Goal: Task Accomplishment & Management: Manage account settings

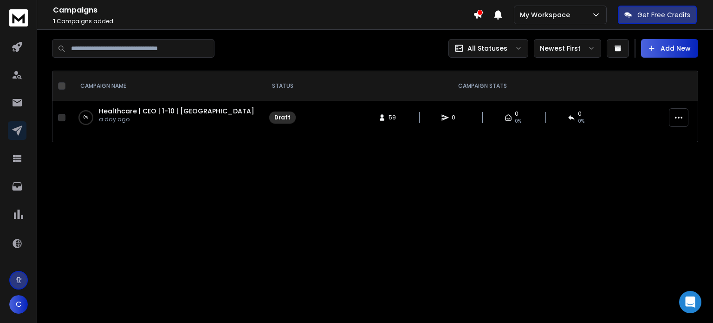
click at [161, 111] on span "Healthcare | CEO | 1-10 | [GEOGRAPHIC_DATA]" at bounding box center [176, 110] width 155 height 9
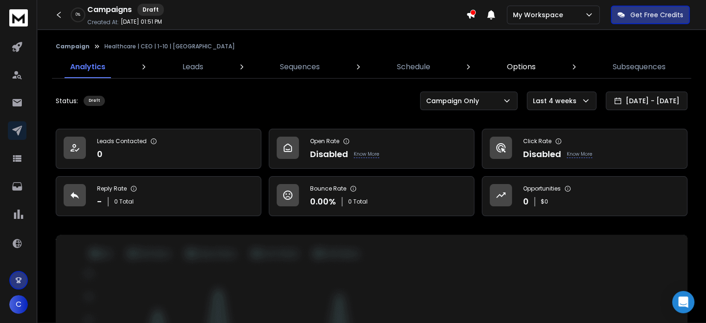
click at [509, 72] on p "Options" at bounding box center [521, 66] width 29 height 11
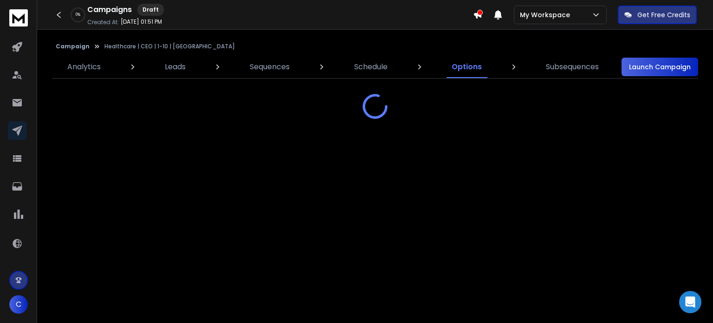
select select "*"
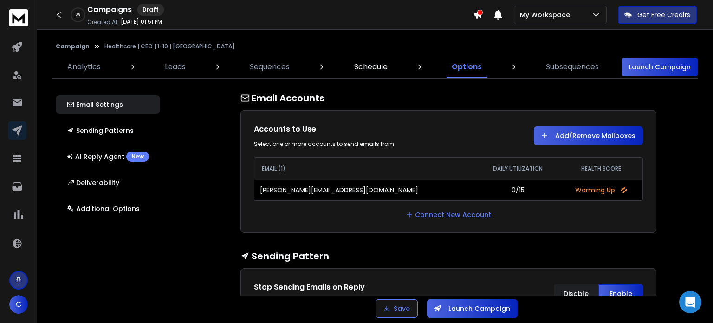
click at [368, 63] on p "Schedule" at bounding box center [370, 66] width 33 height 11
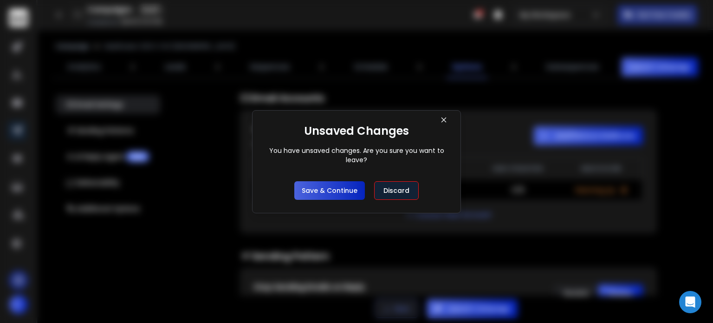
click at [340, 192] on button "Save & Continue" at bounding box center [329, 190] width 71 height 19
